Goal: Information Seeking & Learning: Check status

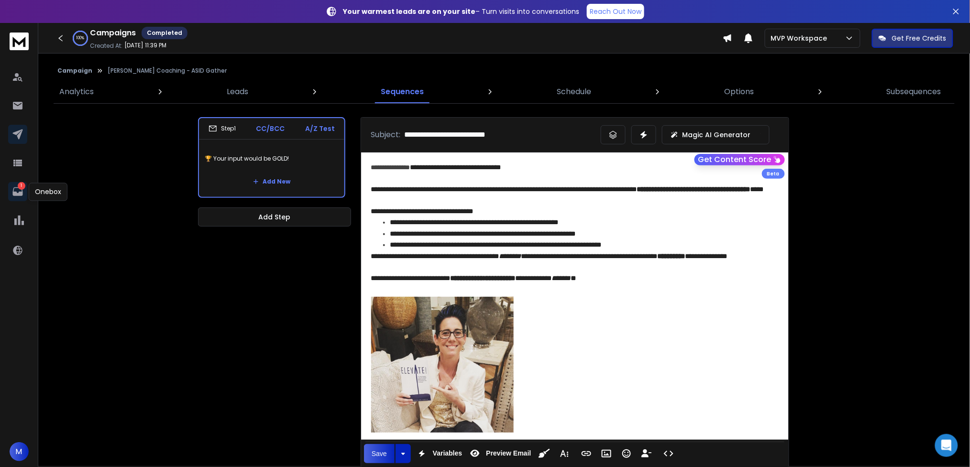
click at [22, 199] on link "1" at bounding box center [17, 191] width 19 height 19
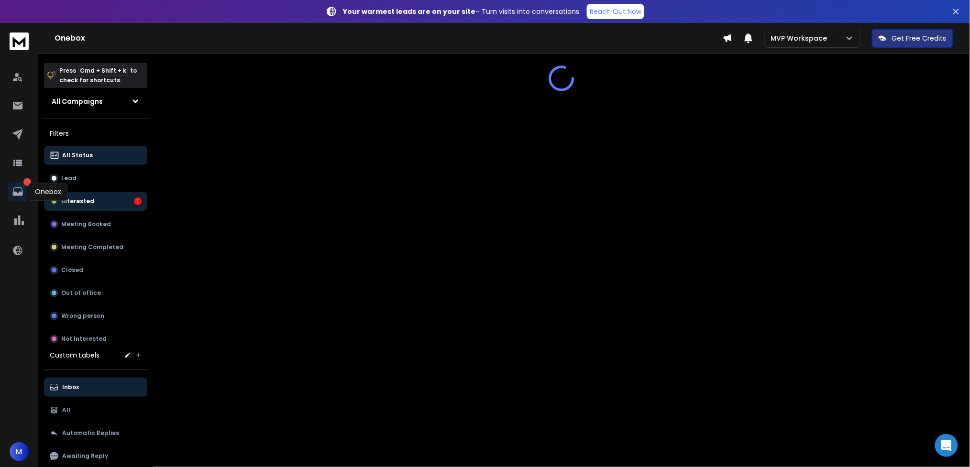
click at [79, 200] on p "Interested" at bounding box center [77, 202] width 33 height 8
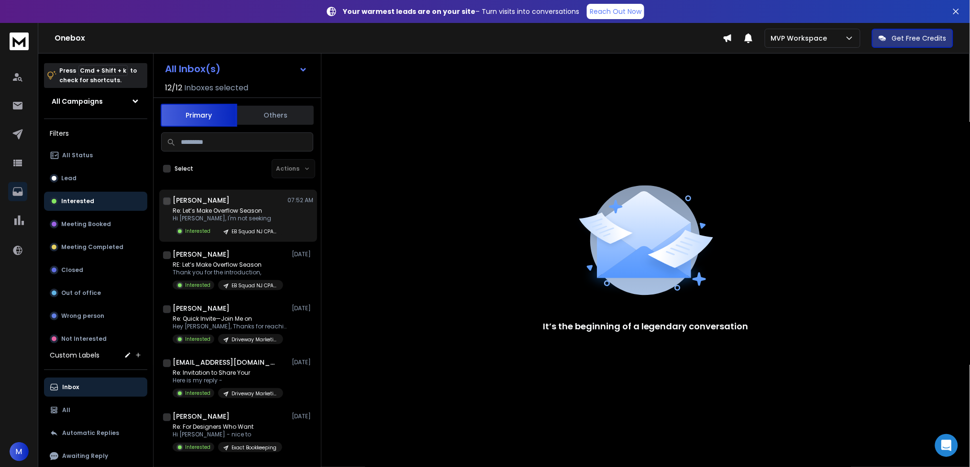
click at [222, 213] on p "Re: Let’s Make Overflow Season" at bounding box center [228, 211] width 111 height 8
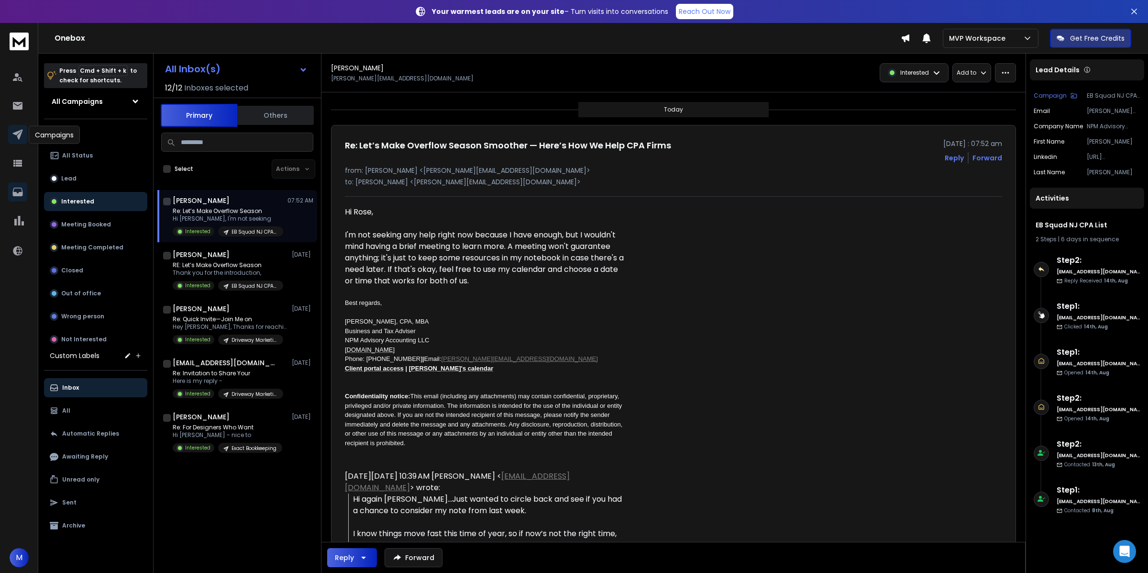
click at [22, 137] on icon at bounding box center [17, 134] width 11 height 11
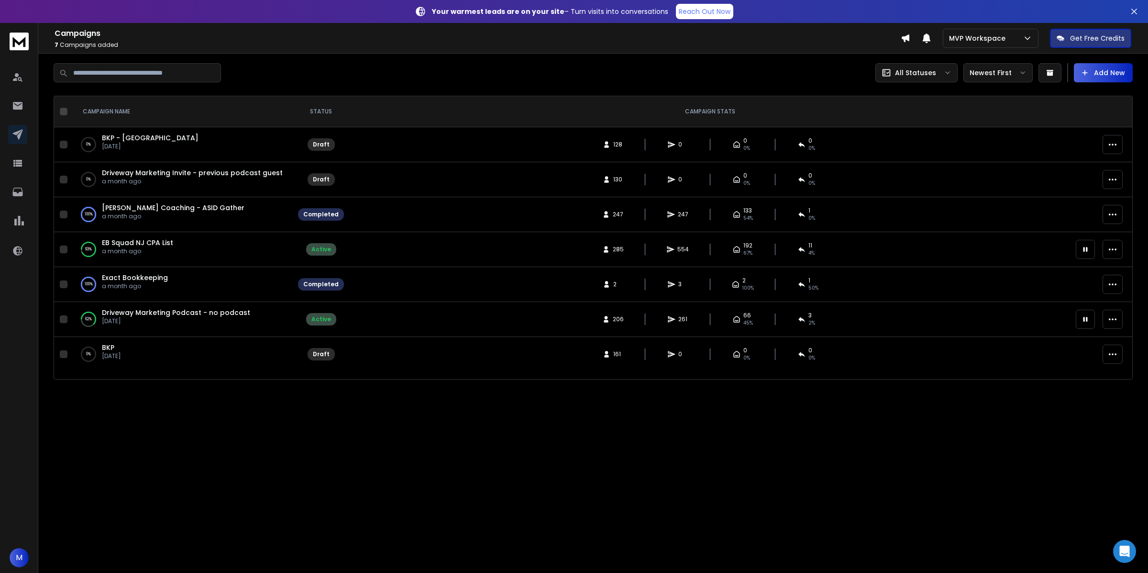
click at [148, 245] on span "EB Squad NJ CPA List" at bounding box center [137, 243] width 71 height 10
